Goal: Communication & Community: Answer question/provide support

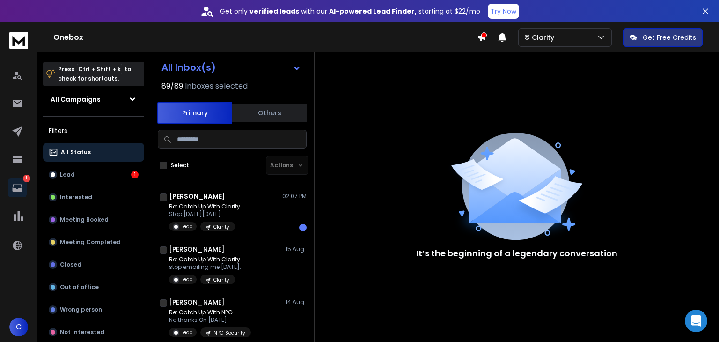
drag, startPoint x: 276, startPoint y: 223, endPoint x: 324, endPoint y: 219, distance: 48.3
click at [277, 223] on div "Re: Catch Up With Clarity Stop On Mon, 18 Aug Lead Clarity 1" at bounding box center [238, 217] width 138 height 29
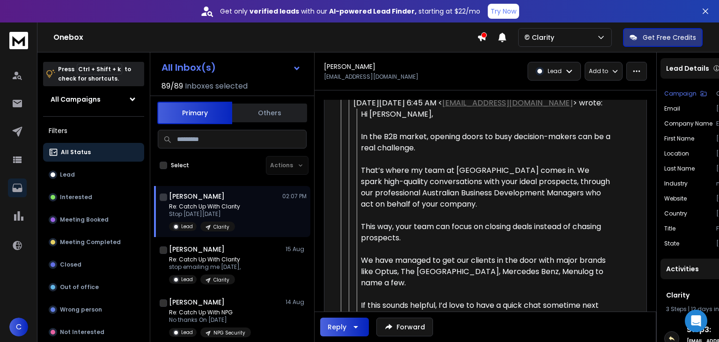
scroll to position [1170, 0]
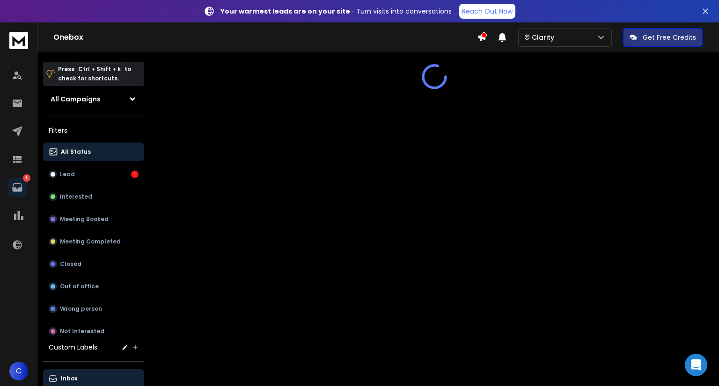
click at [113, 182] on button "Lead 1" at bounding box center [93, 174] width 101 height 19
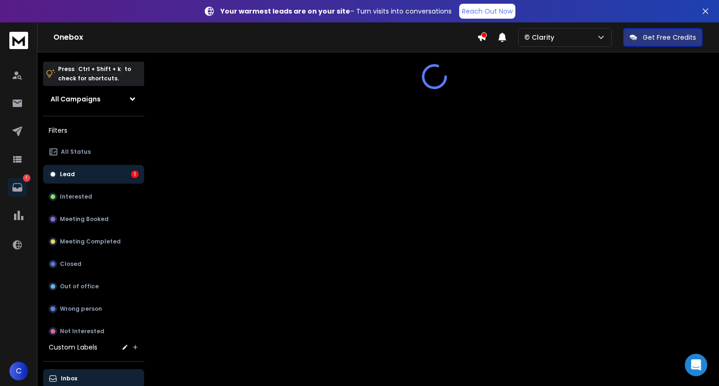
click at [105, 155] on button "All Status" at bounding box center [93, 152] width 101 height 19
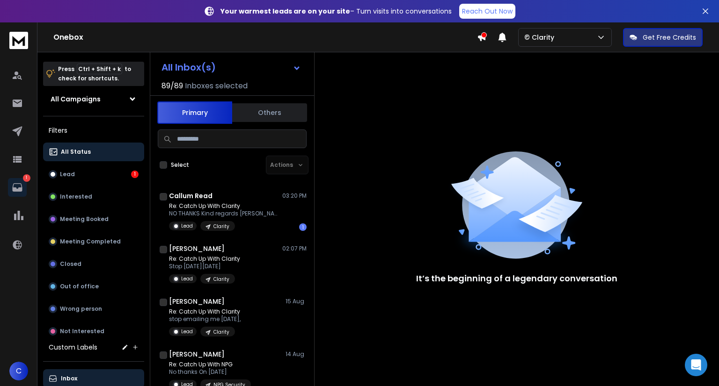
click at [232, 221] on div "Lead Clarity" at bounding box center [225, 226] width 112 height 10
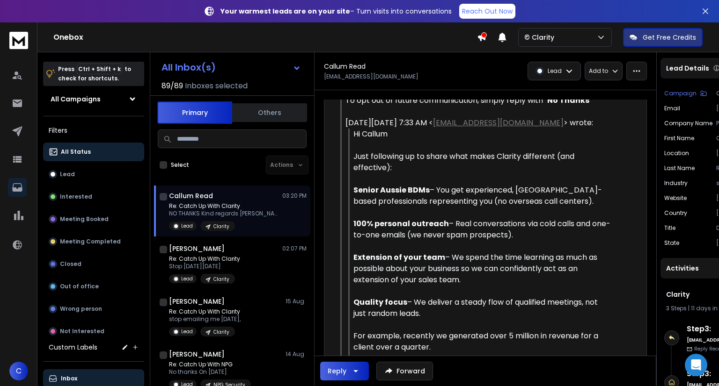
scroll to position [560, 0]
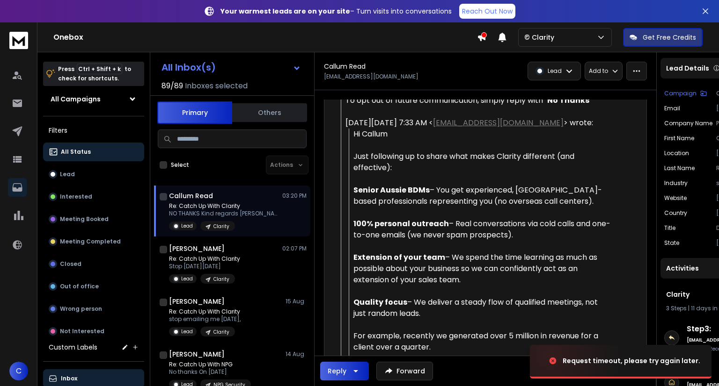
click at [217, 264] on p "Stop On Mon, 18 Aug" at bounding box center [204, 266] width 71 height 7
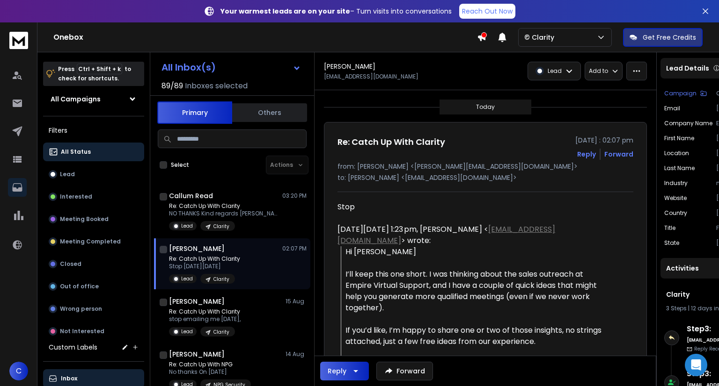
click at [239, 182] on div "Select Actions Callum Read 03:20 PM Re: Catch Up With Clarity NO THANKS Kind re…" at bounding box center [232, 298] width 164 height 344
click at [243, 199] on div "Callum Read 03:20 PM" at bounding box center [238, 195] width 138 height 9
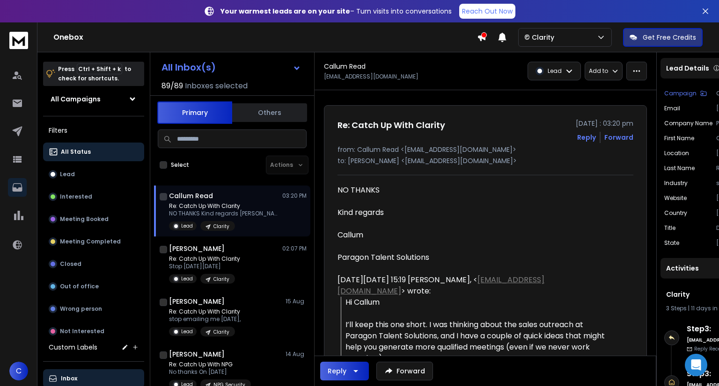
scroll to position [17, 0]
